Goal: Task Accomplishment & Management: Manage account settings

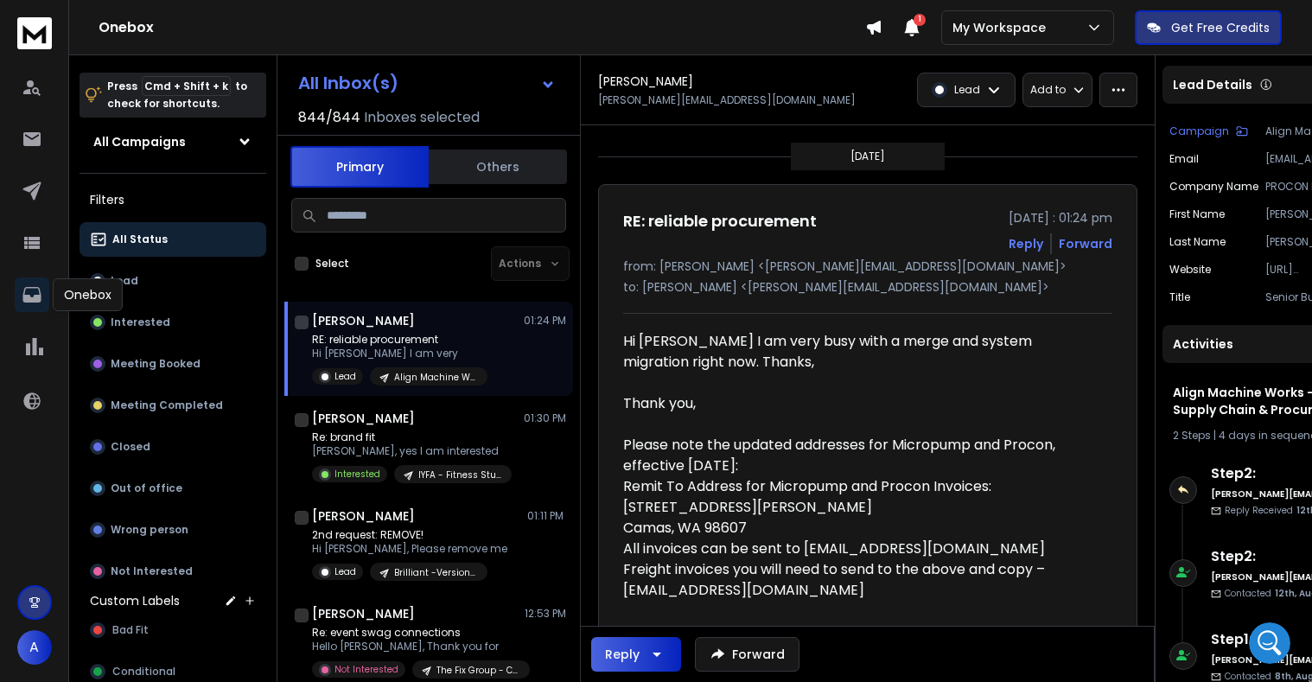
click at [36, 296] on icon at bounding box center [31, 295] width 18 height 16
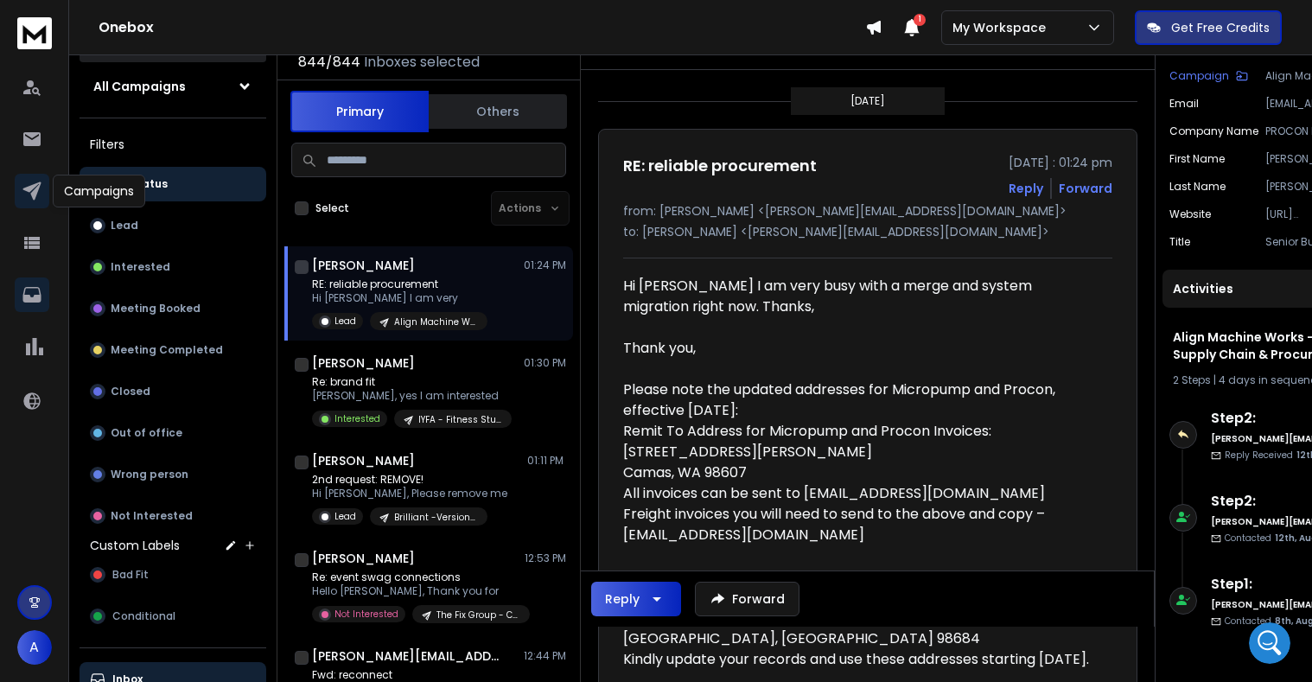
click at [35, 194] on icon at bounding box center [31, 190] width 18 height 18
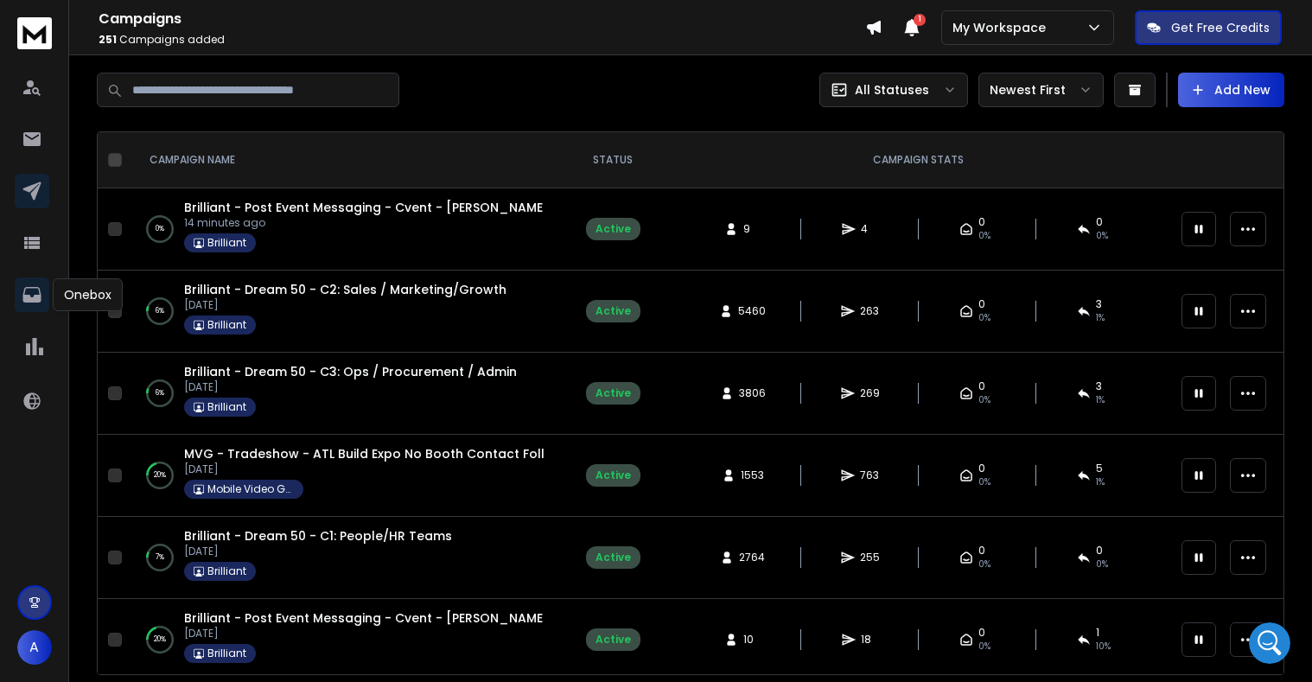
click at [37, 291] on icon at bounding box center [32, 294] width 21 height 21
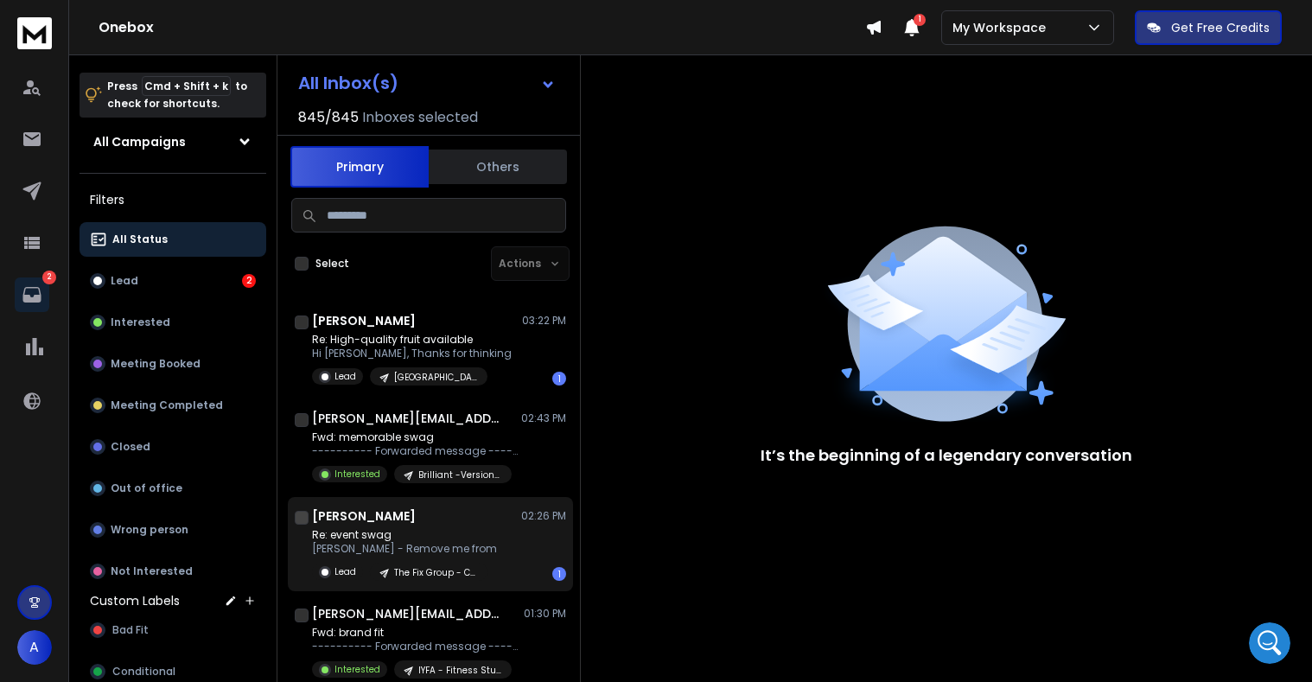
click at [444, 537] on p "Re: event swag" at bounding box center [404, 535] width 185 height 14
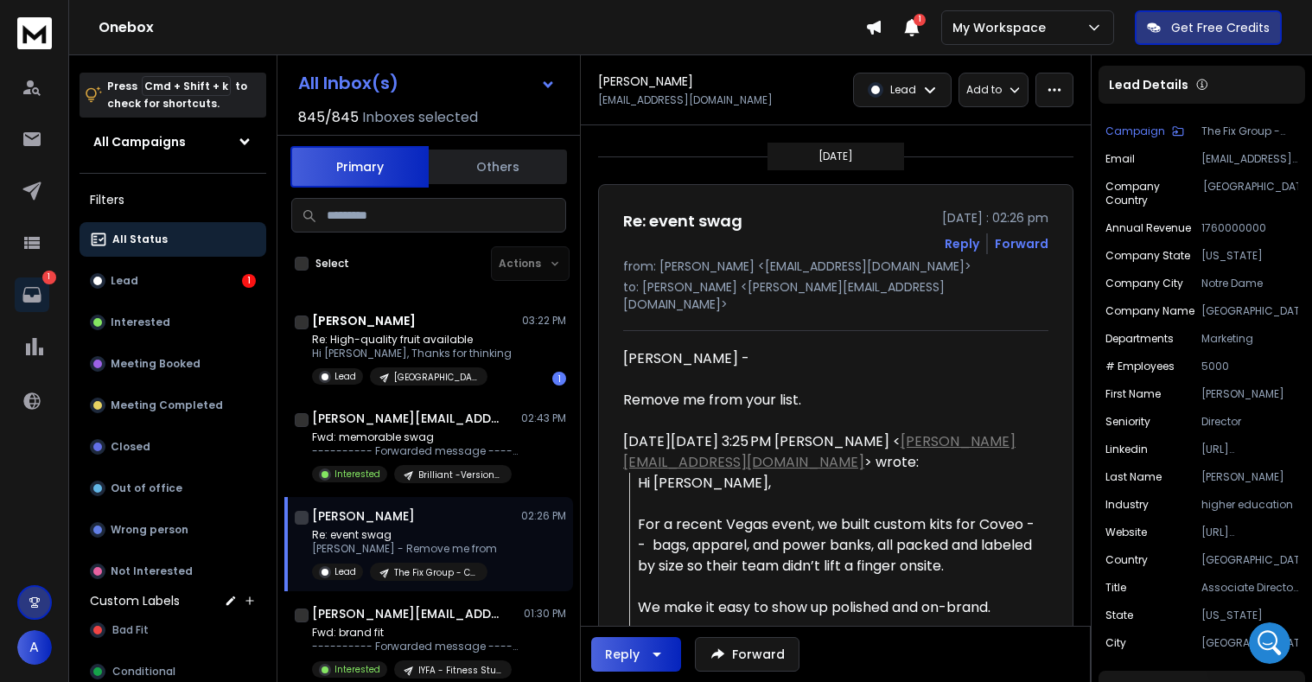
click at [927, 85] on icon at bounding box center [930, 90] width 14 height 14
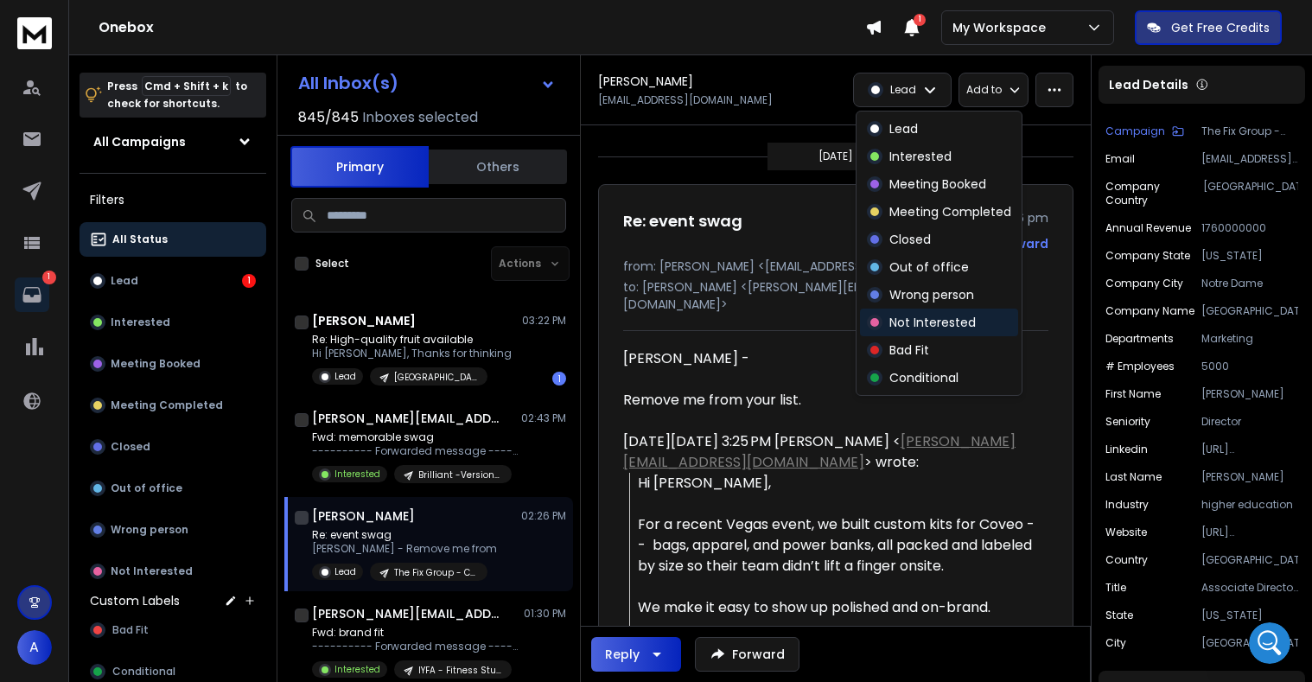
click at [917, 316] on p "Not Interested" at bounding box center [932, 322] width 86 height 17
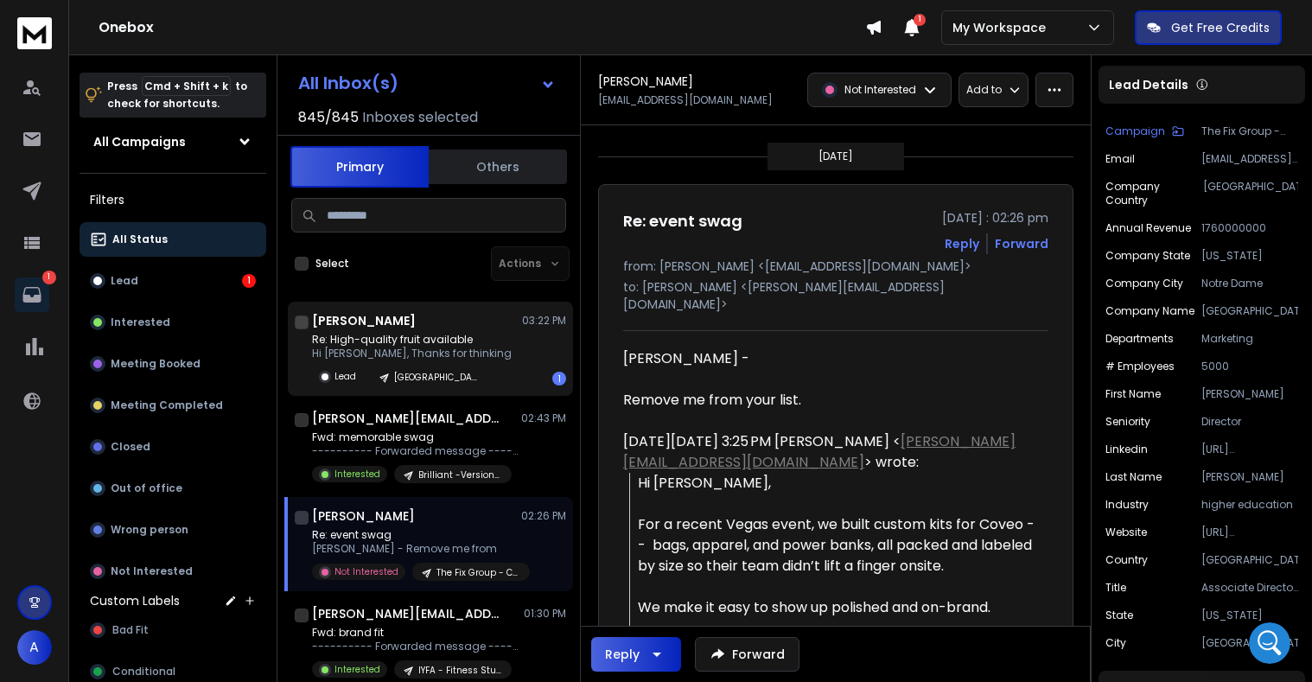
click at [455, 340] on p "Re: High-quality fruit available" at bounding box center [412, 340] width 200 height 14
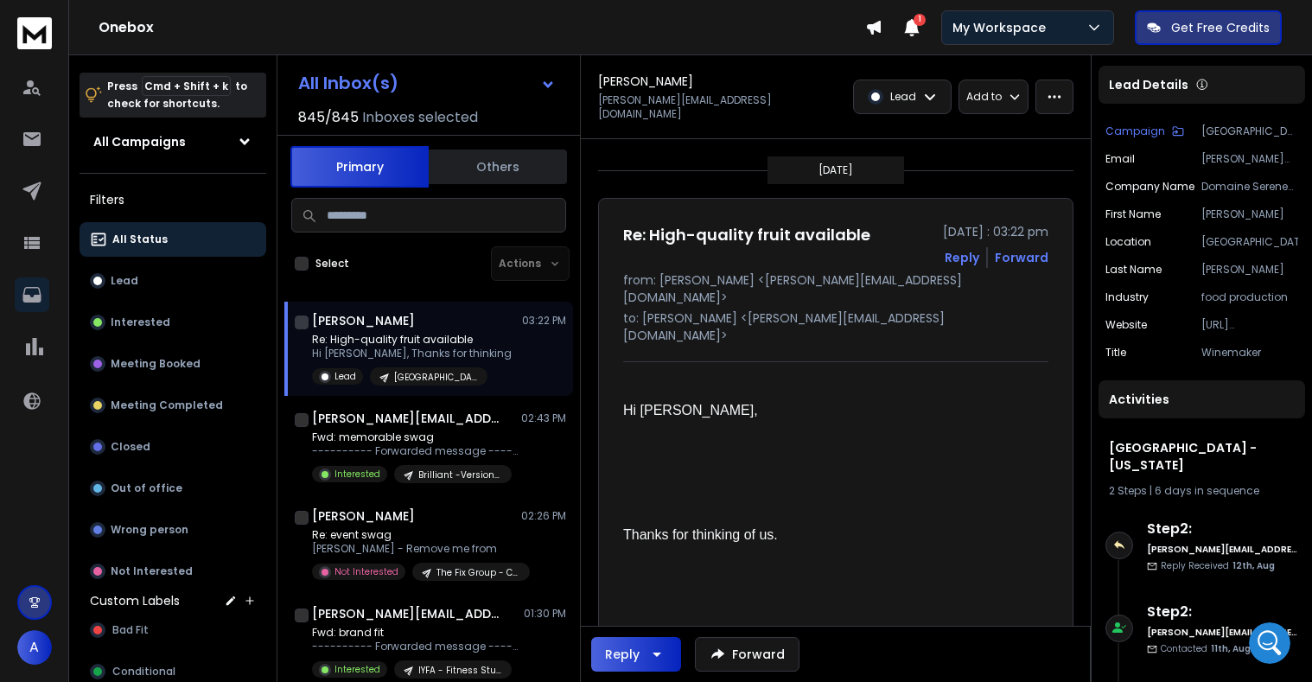
click at [995, 36] on button "My Workspace" at bounding box center [1027, 27] width 173 height 35
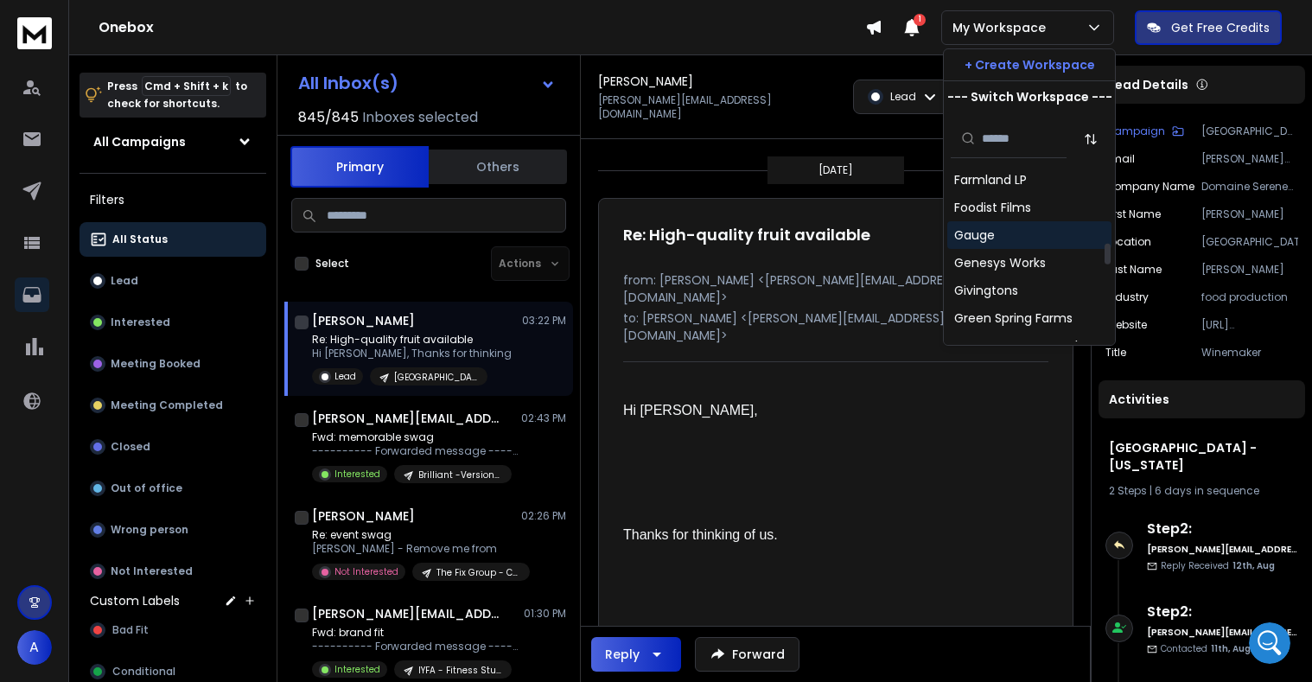
scroll to position [616, 0]
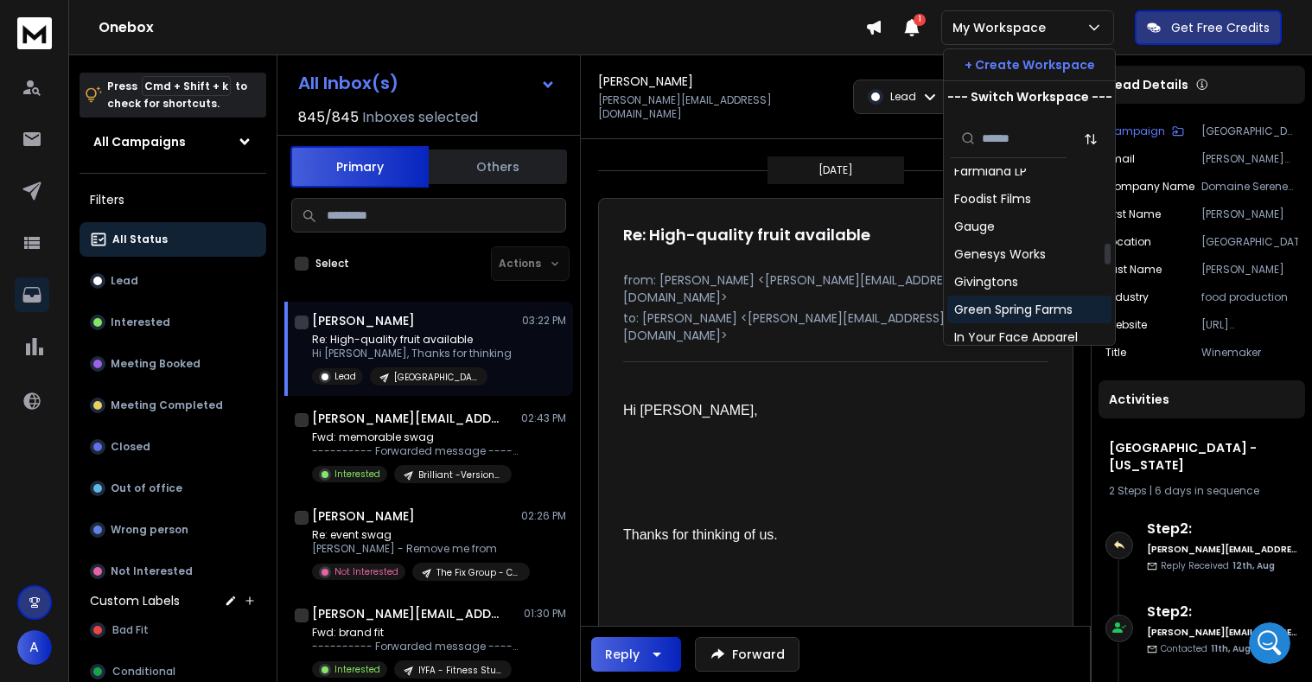
click at [985, 301] on div "Green Spring Farms" at bounding box center [1013, 309] width 118 height 17
